Goal: Task Accomplishment & Management: Manage account settings

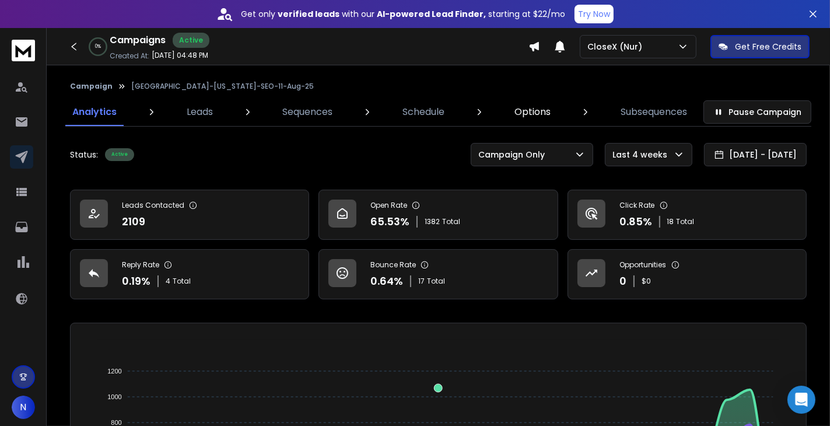
click at [537, 107] on p "Options" at bounding box center [533, 112] width 36 height 14
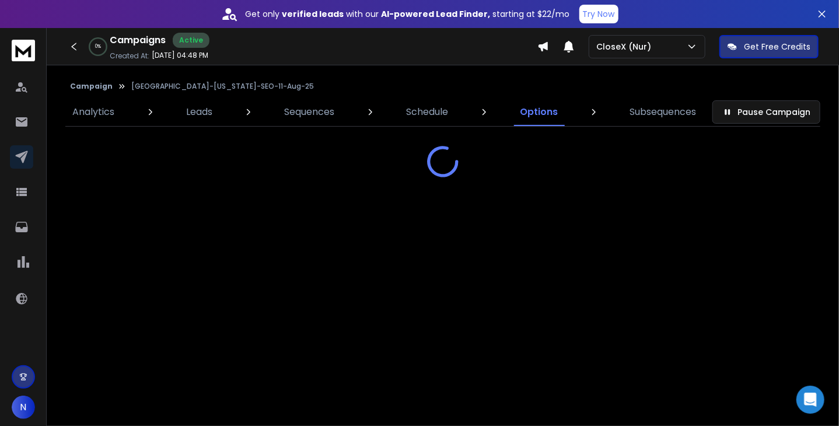
select select "*********"
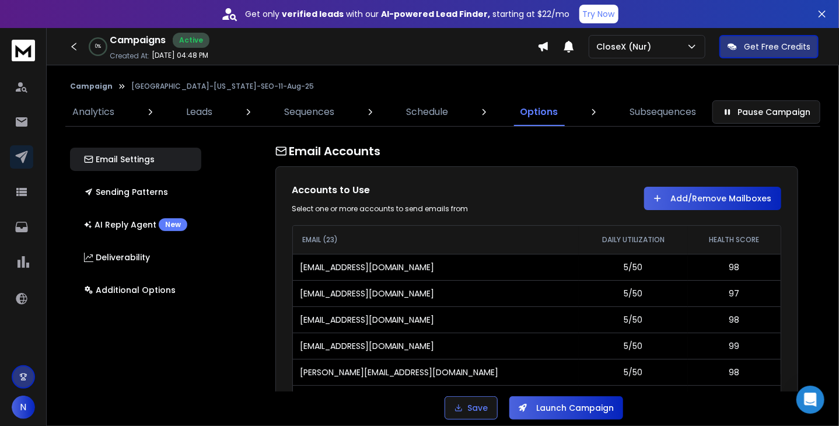
click at [695, 195] on button "Add/Remove Mailboxes" at bounding box center [712, 198] width 137 height 23
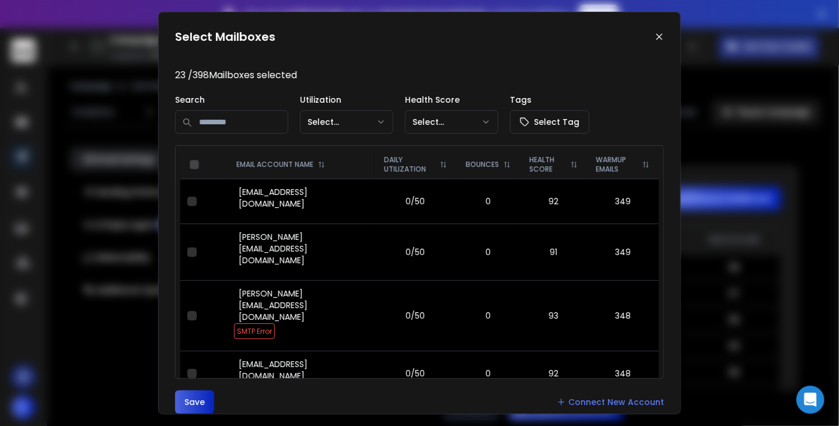
click at [225, 128] on input at bounding box center [231, 121] width 113 height 23
type input "**********"
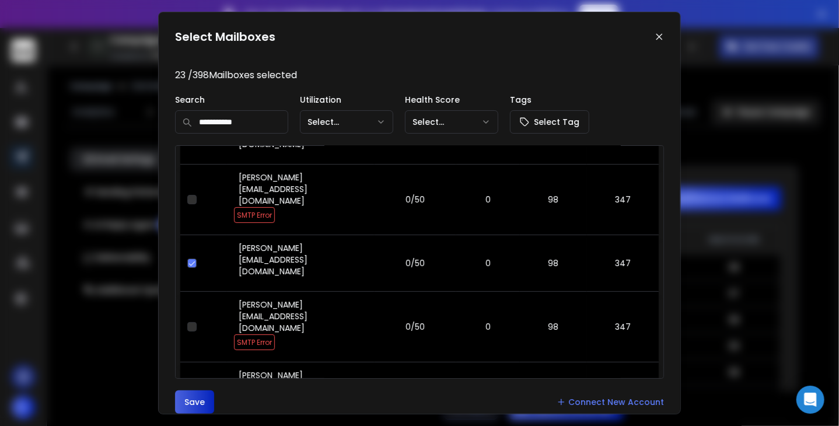
scroll to position [137, 0]
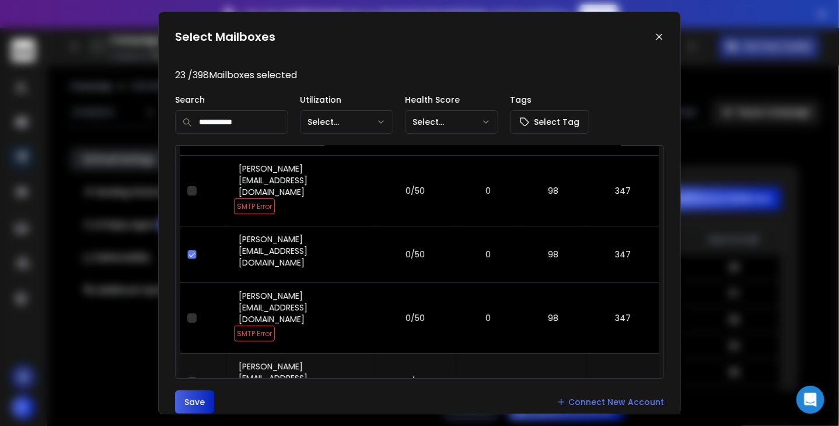
click at [191, 377] on button "button" at bounding box center [191, 381] width 9 height 9
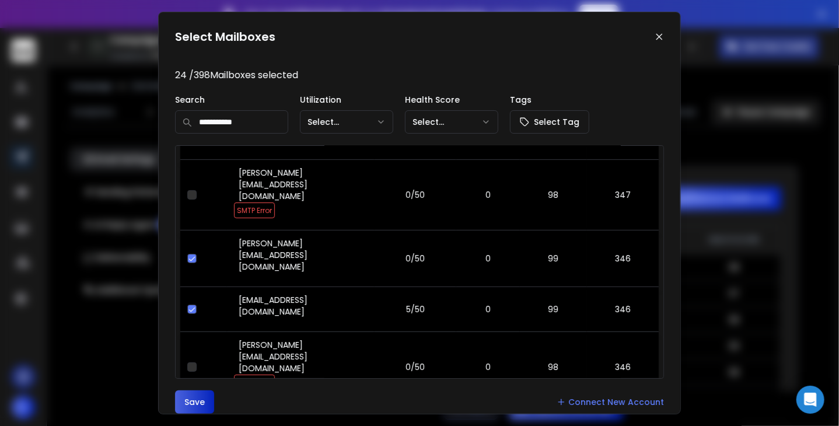
scroll to position [277, 0]
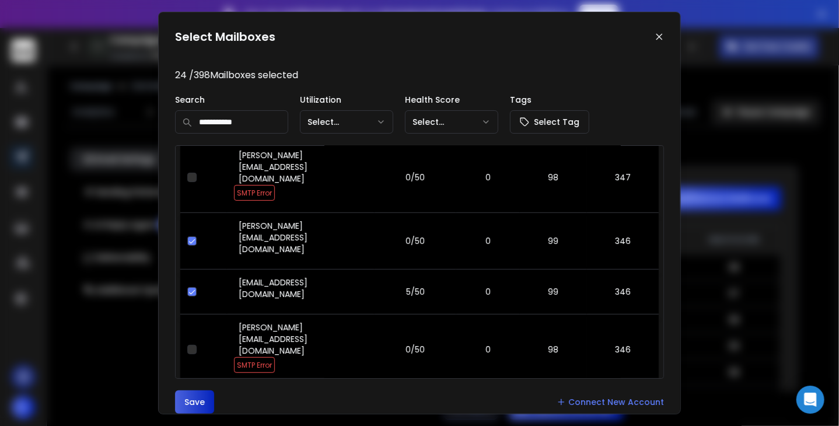
click at [189, 408] on button "button" at bounding box center [191, 412] width 9 height 9
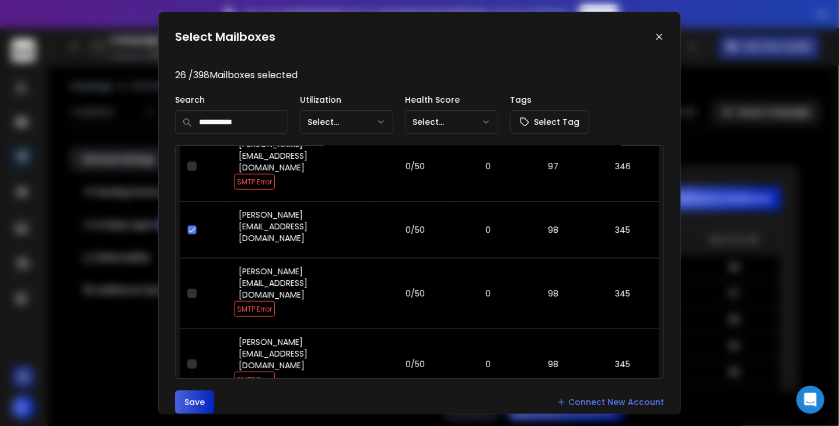
scroll to position [810, 0]
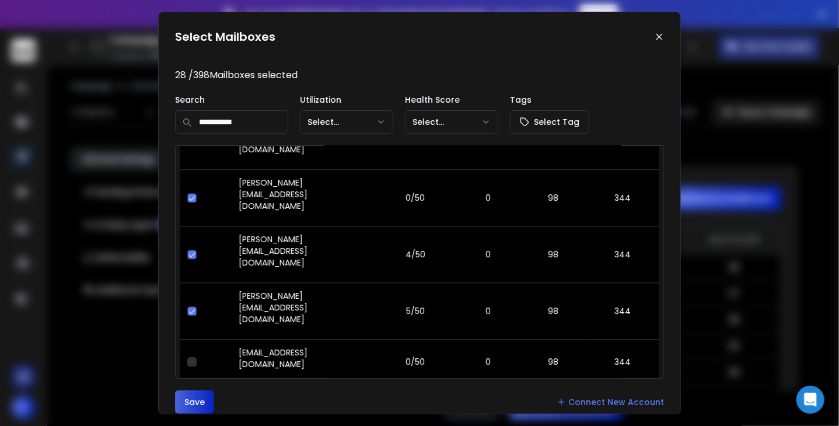
scroll to position [1399, 0]
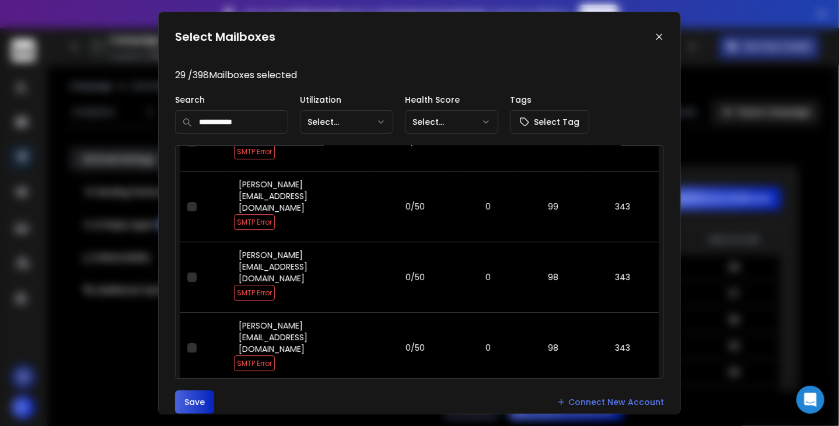
scroll to position [1774, 0]
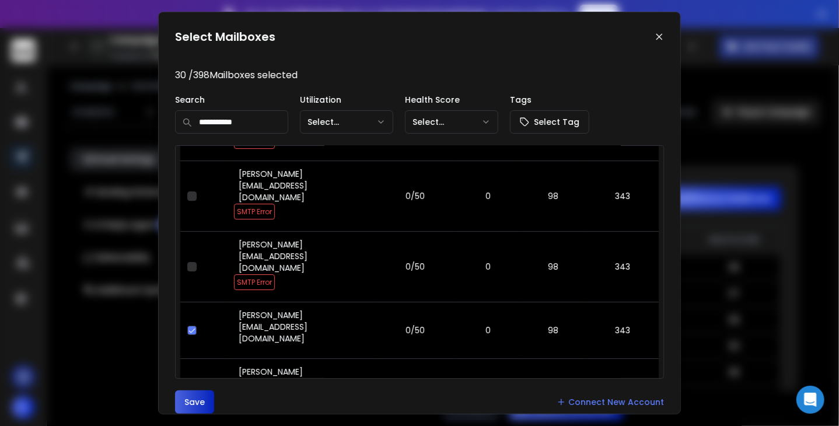
scroll to position [1851, 0]
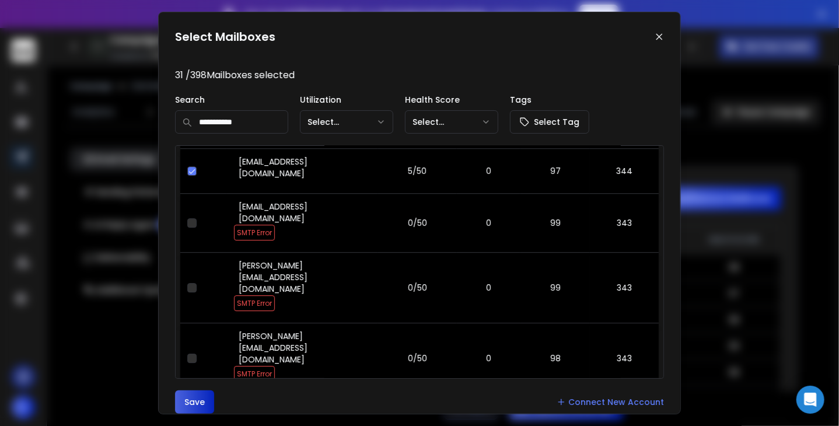
scroll to position [0, 0]
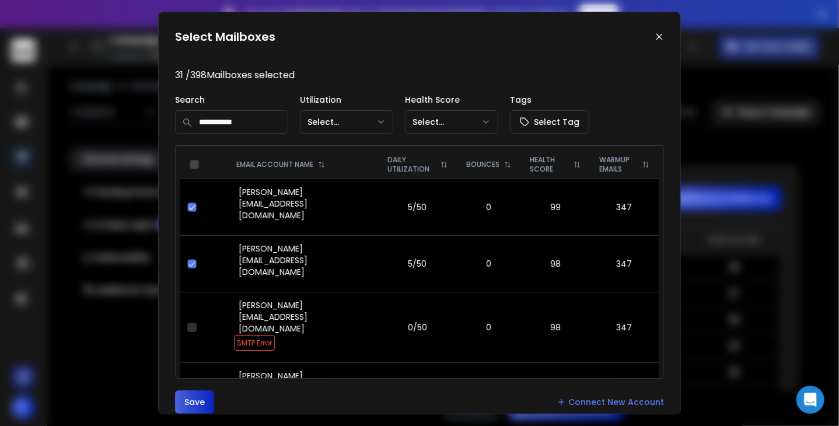
click at [201, 410] on button "Save" at bounding box center [194, 401] width 39 height 23
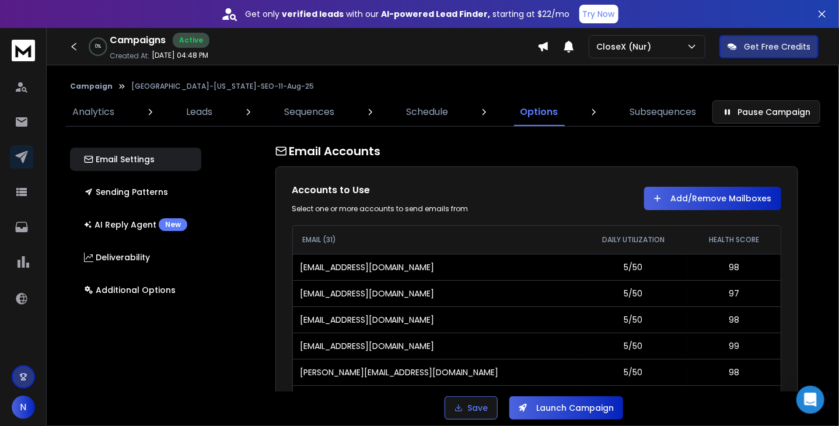
click at [561, 414] on button "Launch Campaign" at bounding box center [566, 407] width 114 height 23
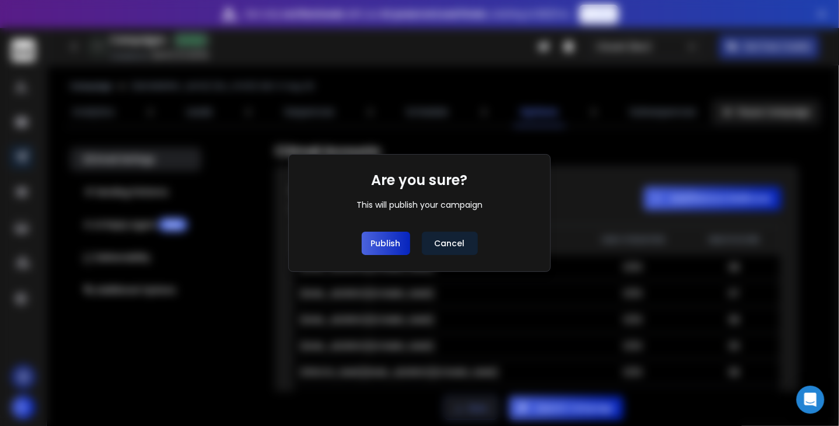
click at [383, 241] on button "Publish" at bounding box center [386, 243] width 48 height 23
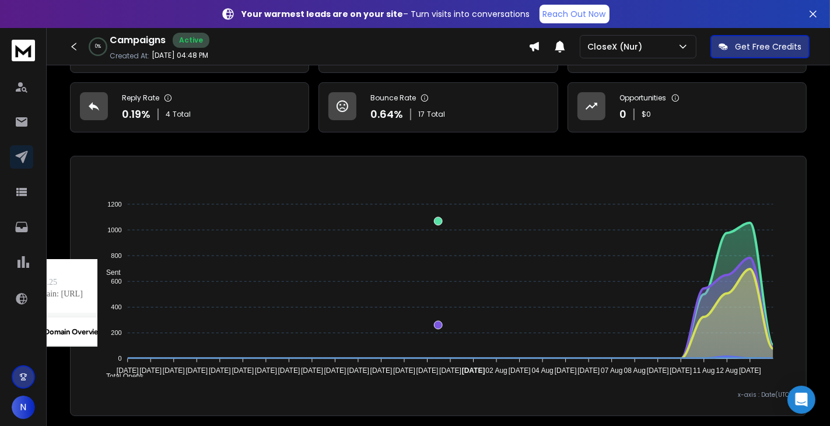
scroll to position [187, 0]
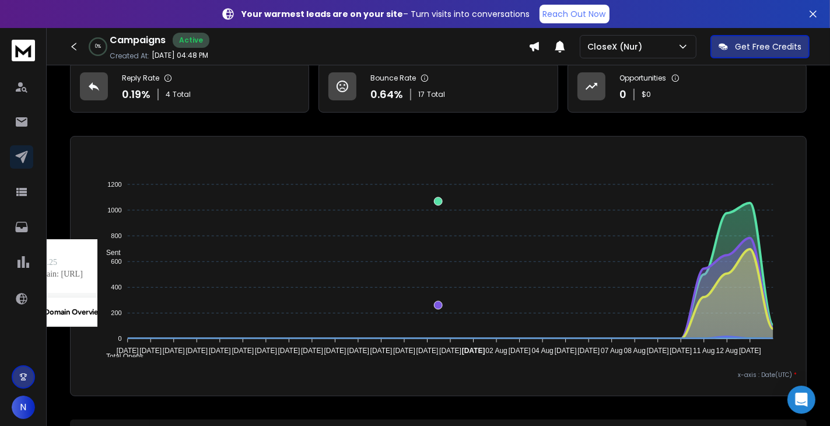
click at [810, 127] on div "Status: Active Pause Campaign Campaign Only Last 4 weeks 17 Jul 2025 - 14 Aug 2…" at bounding box center [438, 315] width 746 height 727
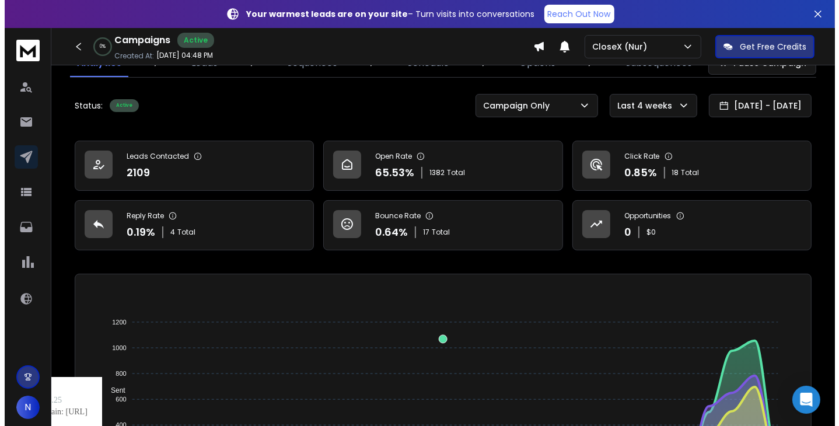
scroll to position [0, 0]
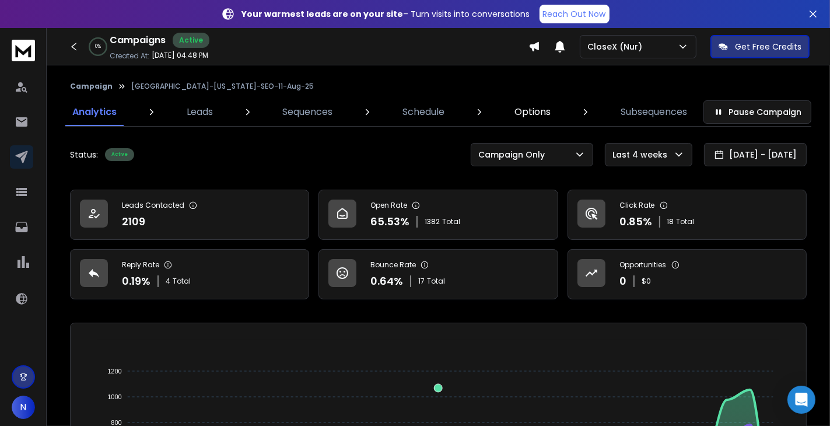
click at [528, 118] on p "Options" at bounding box center [533, 112] width 36 height 14
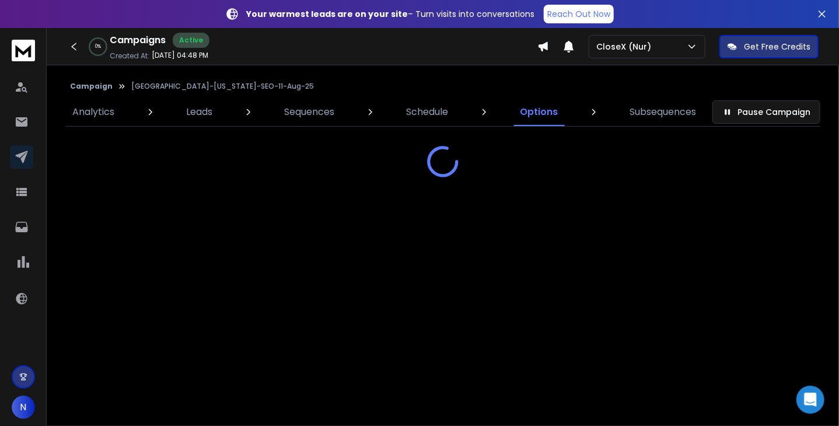
select select "*********"
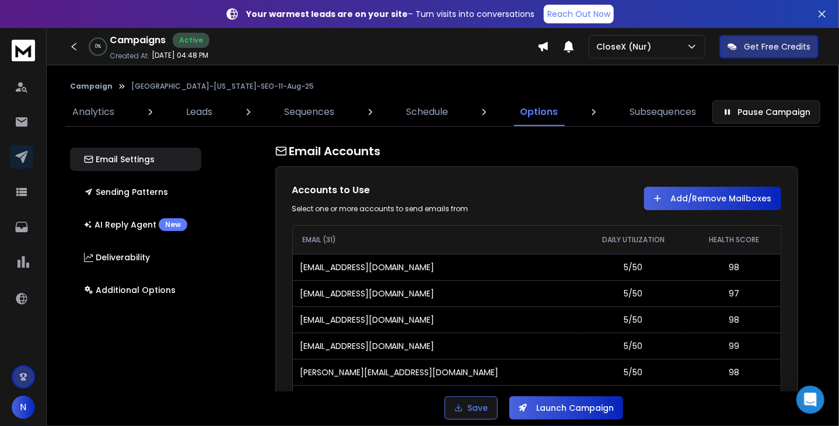
click at [822, 297] on div "Email Accounts Accounts to Use Select one or more accounts to send emails from …" at bounding box center [543, 267] width 647 height 249
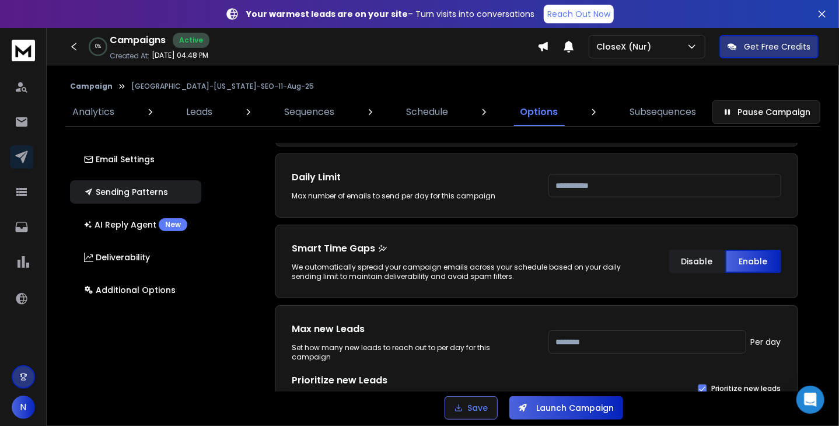
scroll to position [537, 0]
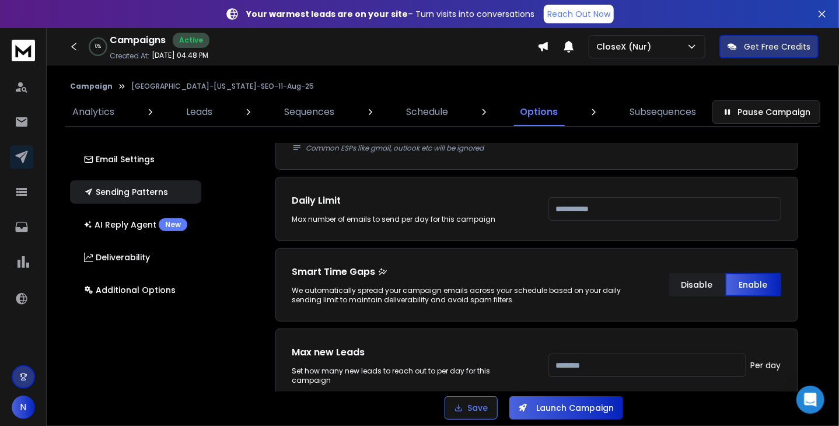
click at [571, 208] on input "****" at bounding box center [664, 208] width 233 height 23
type input "*"
type input "****"
click at [462, 411] on icon "submit" at bounding box center [458, 408] width 8 height 8
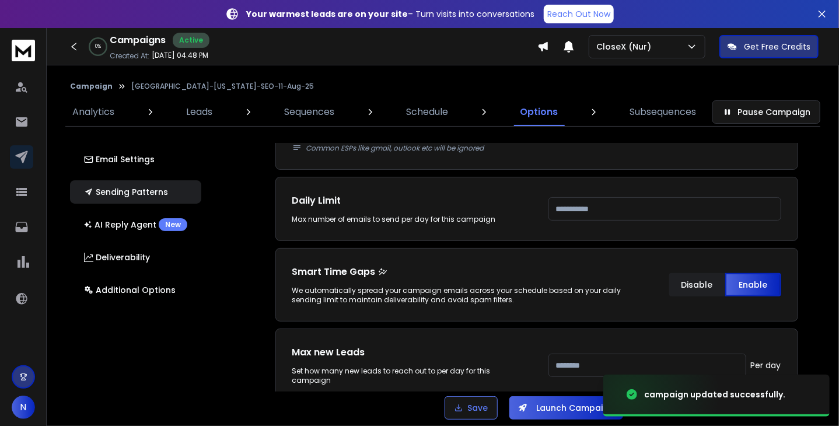
click at [552, 402] on button "Launch Campaign" at bounding box center [566, 407] width 114 height 23
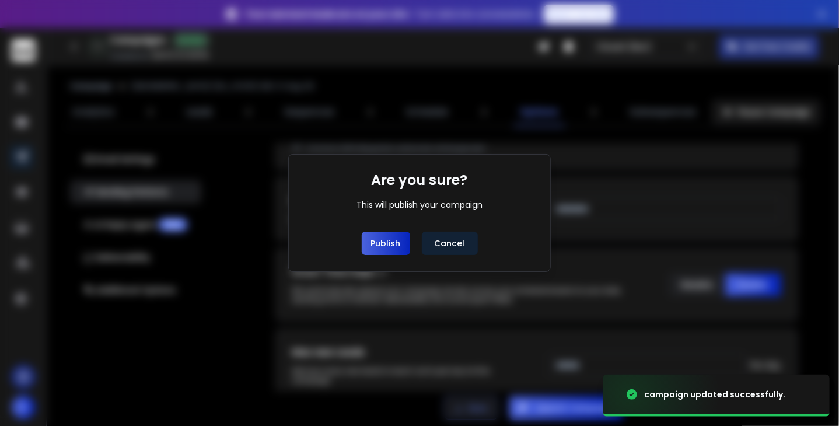
click at [384, 237] on button "Publish" at bounding box center [386, 243] width 48 height 23
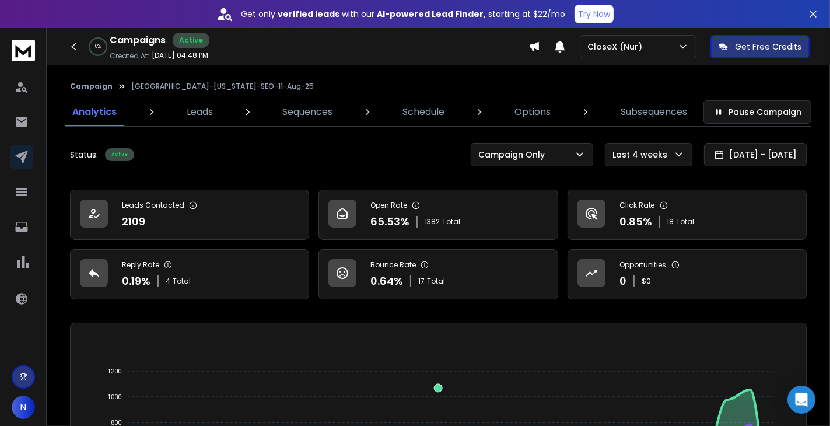
click at [374, 147] on div "Status: Active Pause Campaign Campaign Only Last 4 weeks 17 Jul 2025 - 14 Aug 2…" at bounding box center [438, 154] width 737 height 23
click at [436, 83] on div "Campaign USA-California-SEO-11-Aug-25" at bounding box center [438, 86] width 746 height 19
